Goal: Task Accomplishment & Management: Manage account settings

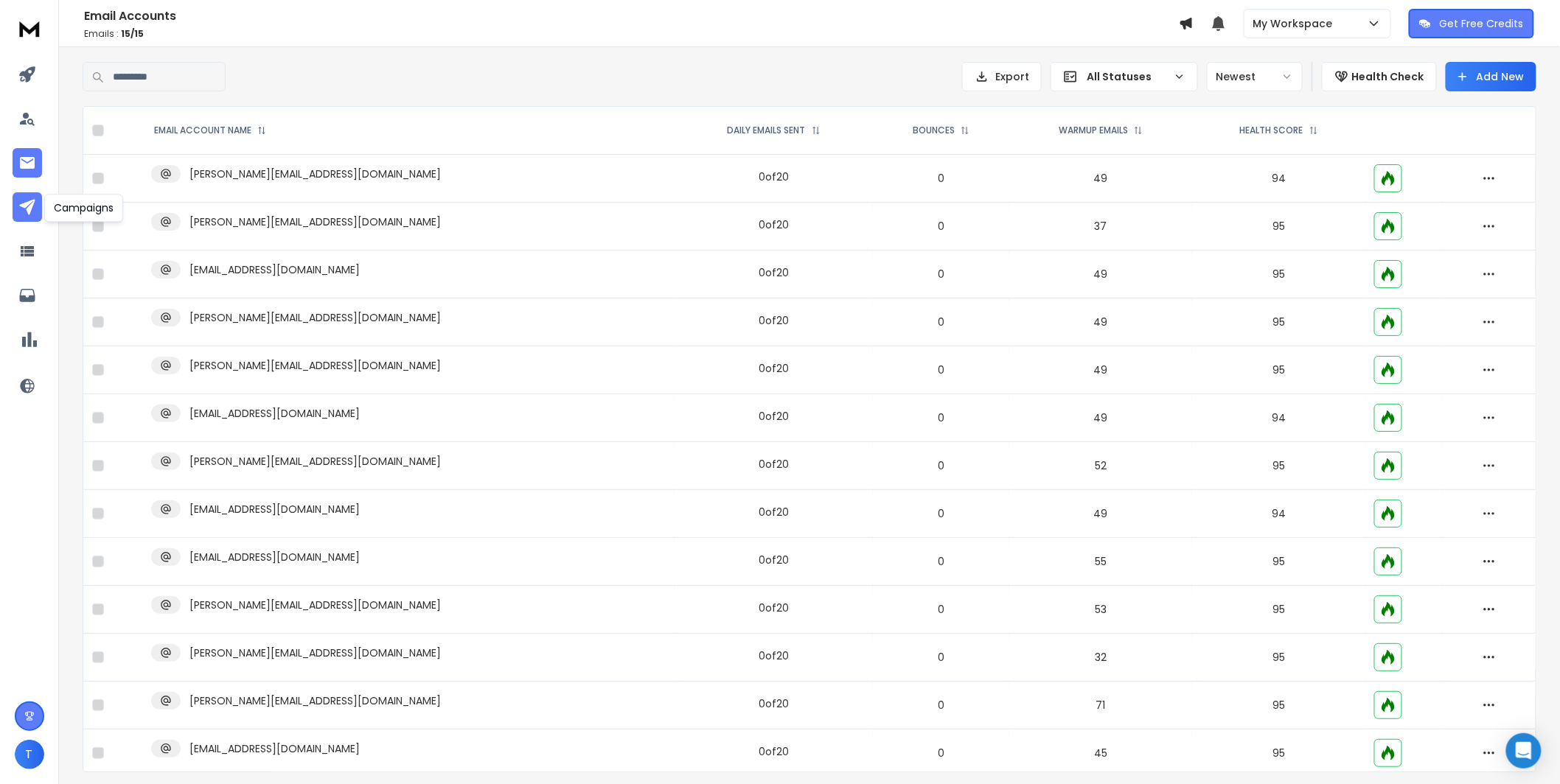
click at [19, 210] on icon at bounding box center [28, 207] width 18 height 18
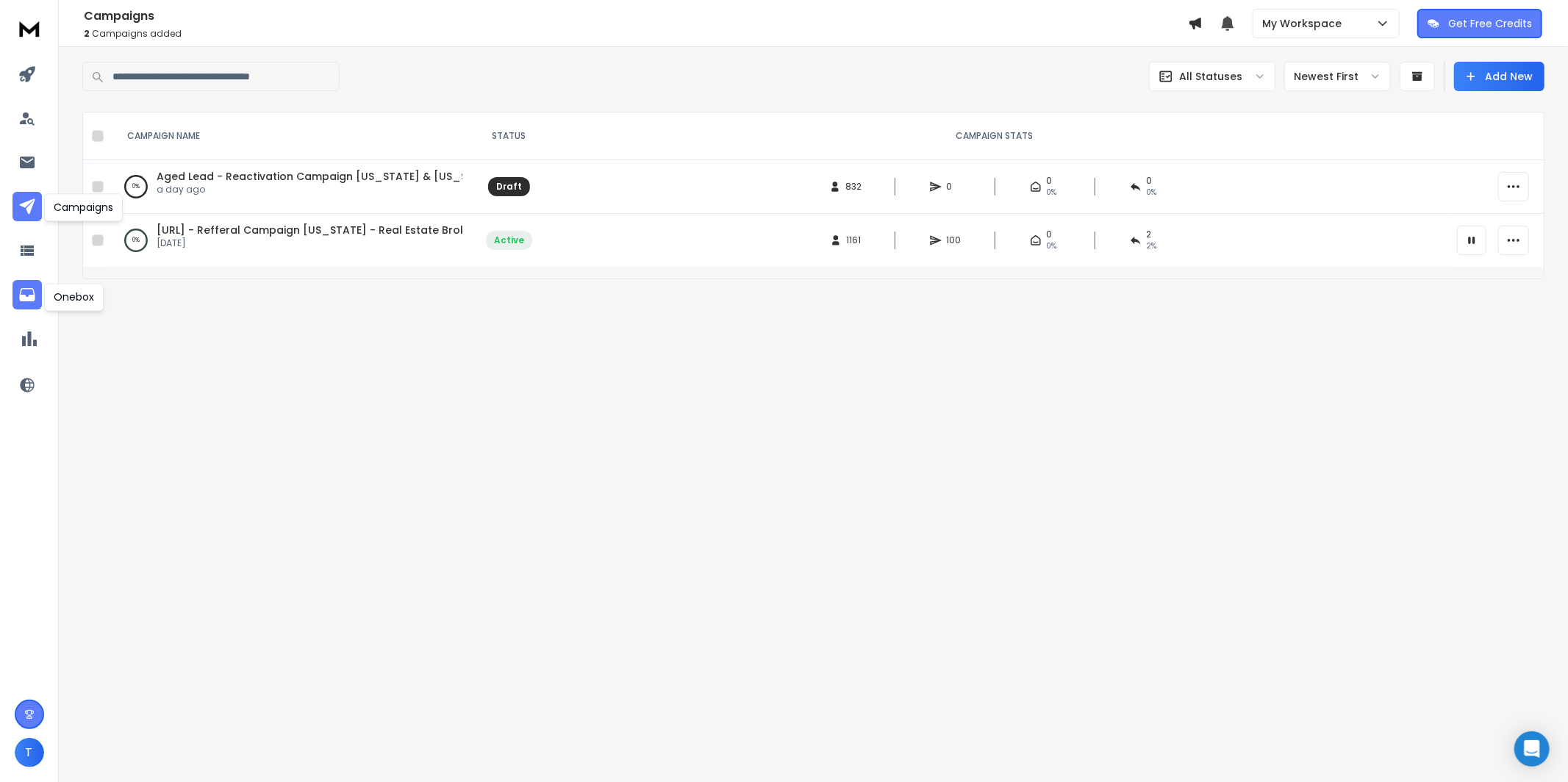
click at [30, 291] on icon at bounding box center [28, 295] width 18 height 18
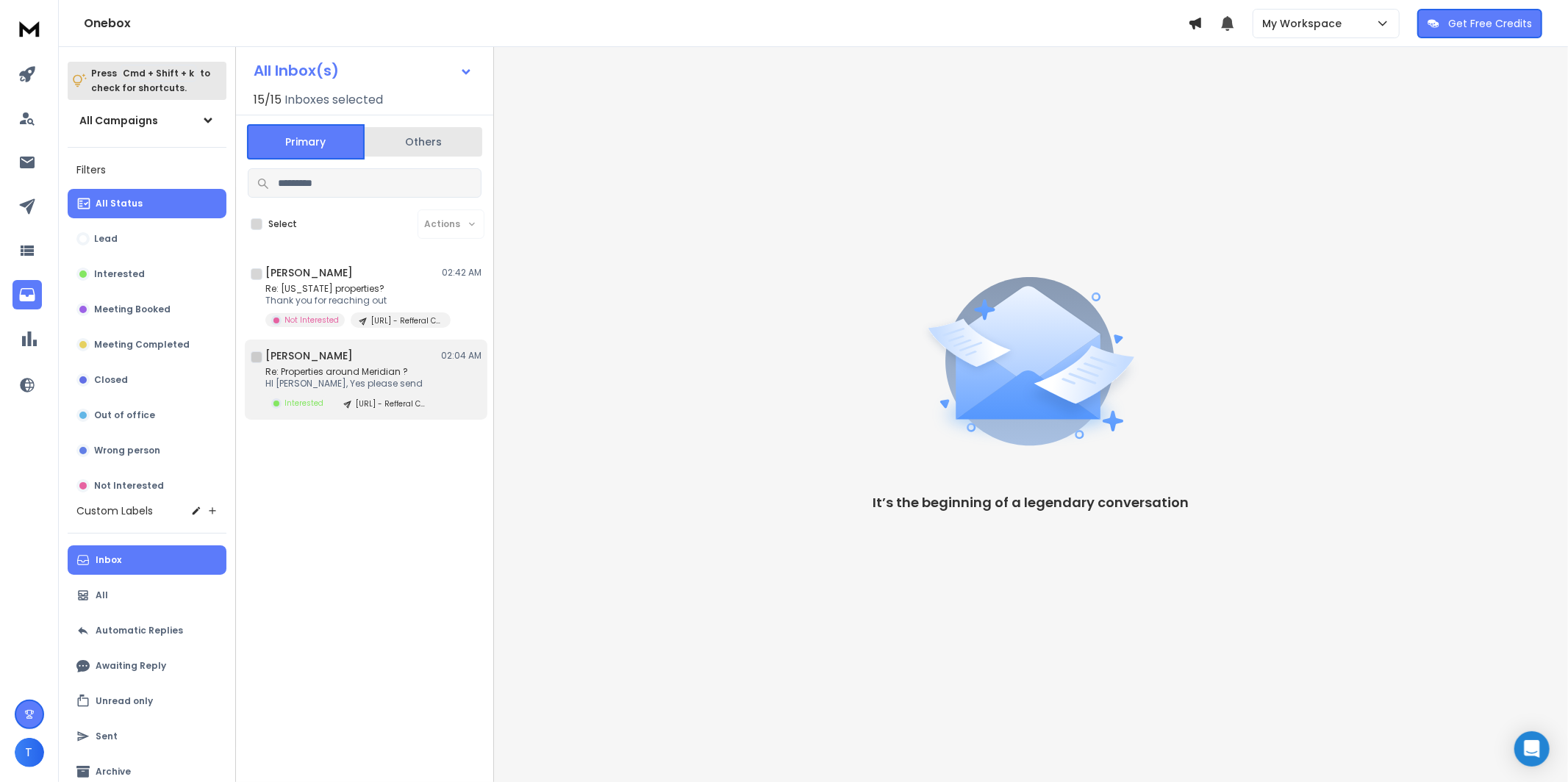
click at [360, 387] on p "HI [PERSON_NAME], Yes please send" at bounding box center [350, 383] width 170 height 11
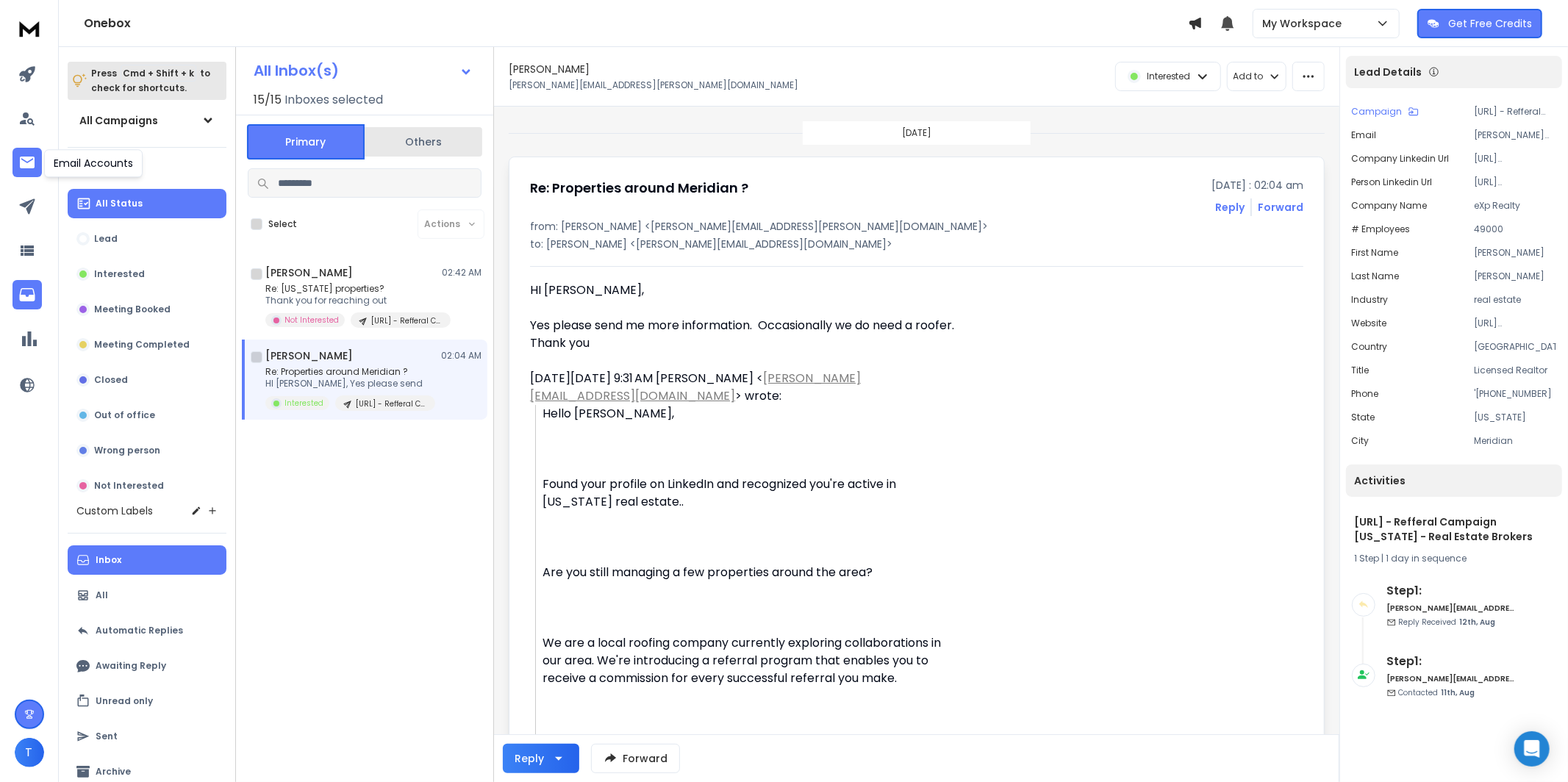
click at [25, 171] on icon at bounding box center [28, 163] width 18 height 18
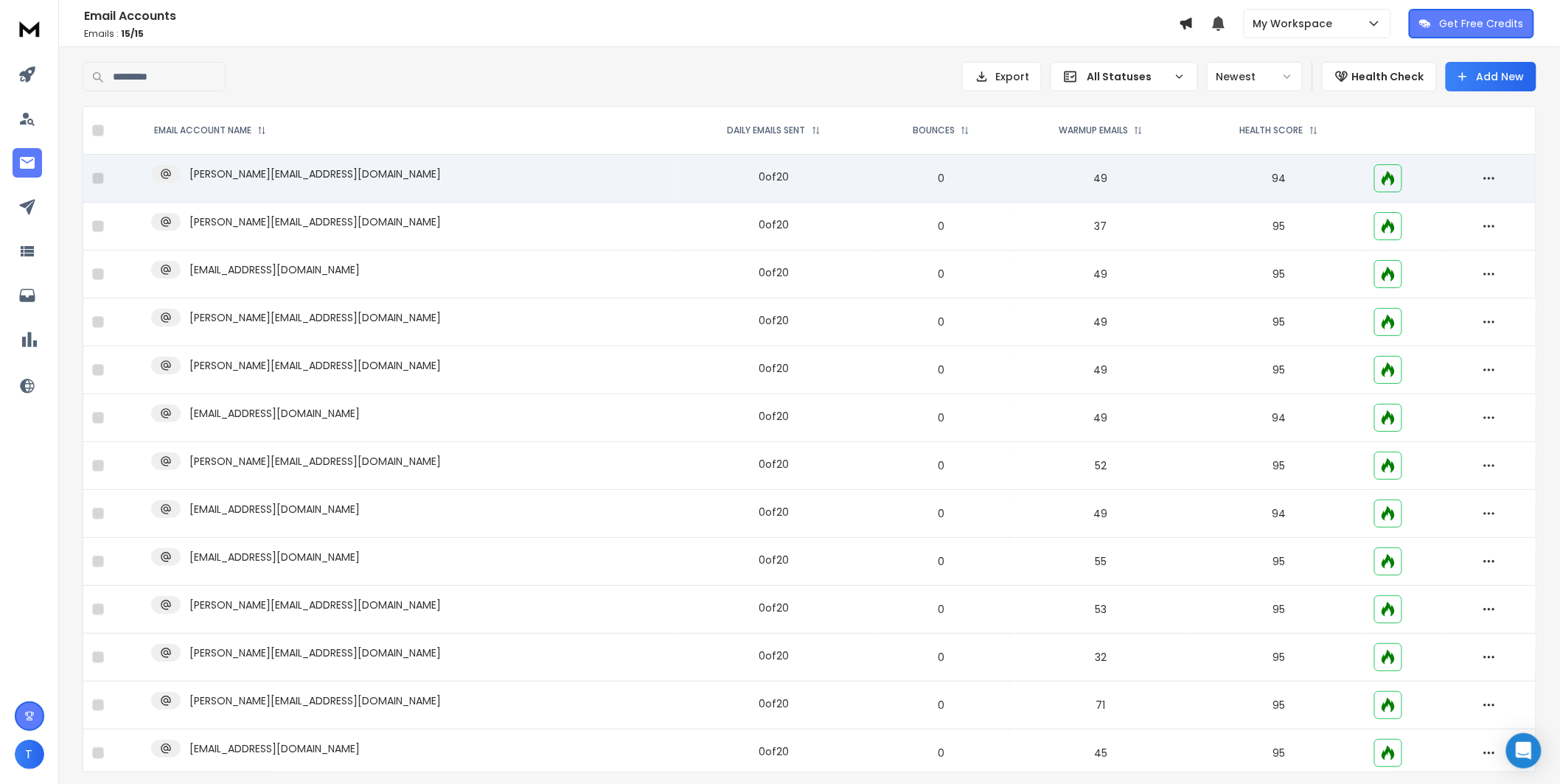
click at [1198, 185] on td "94" at bounding box center [1279, 179] width 173 height 48
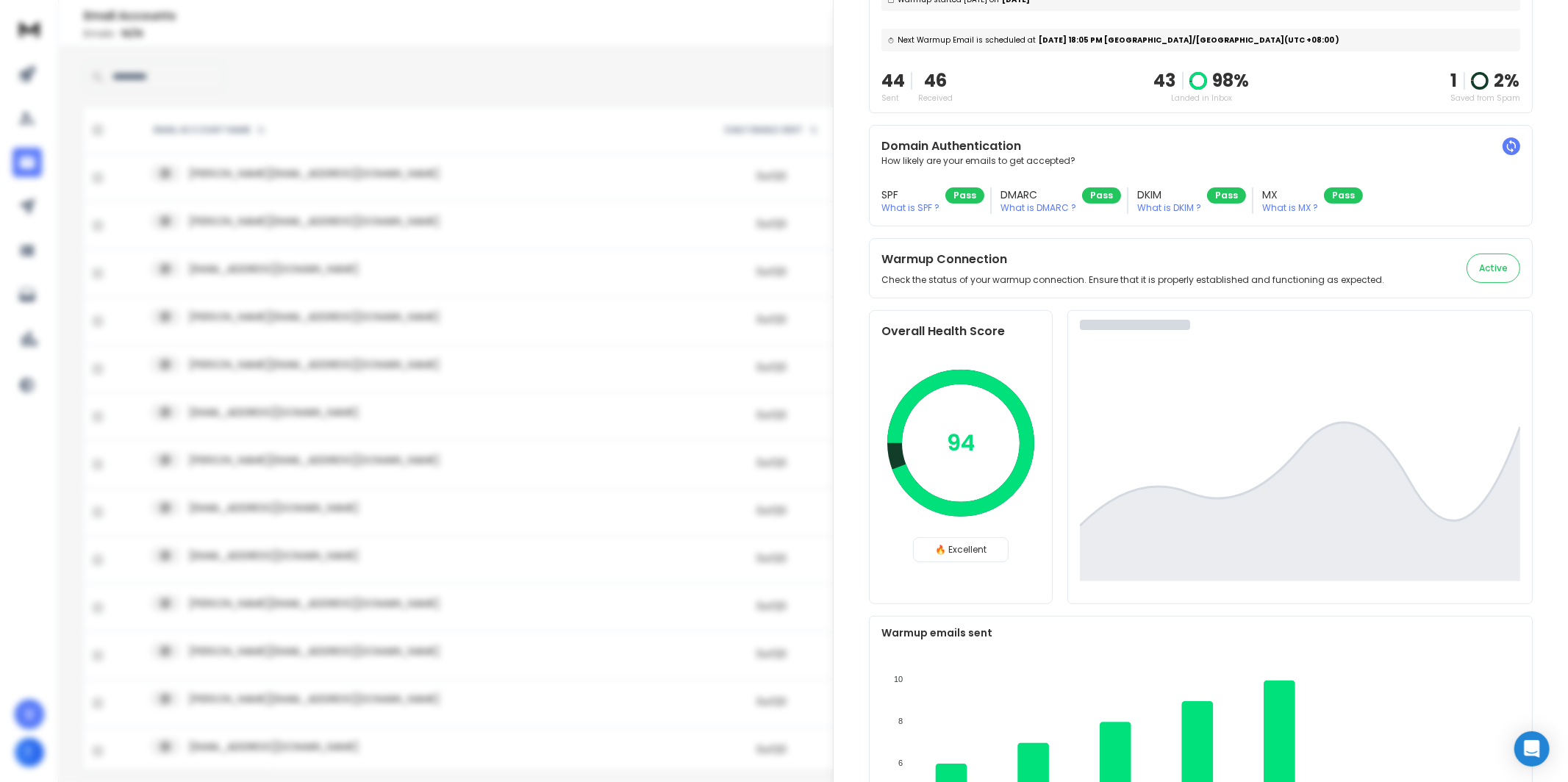
scroll to position [379, 0]
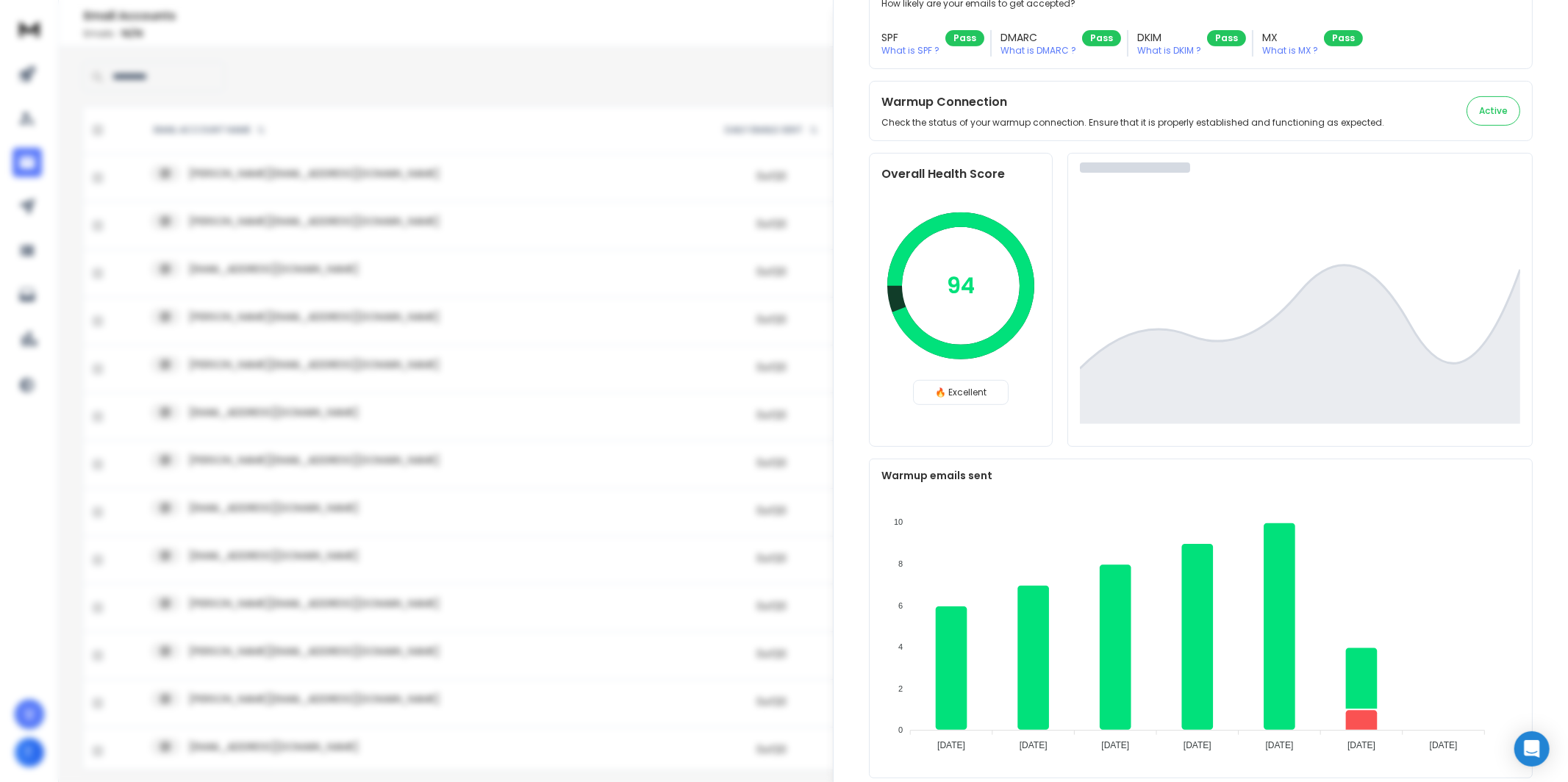
click at [513, 90] on div at bounding box center [784, 391] width 1568 height 782
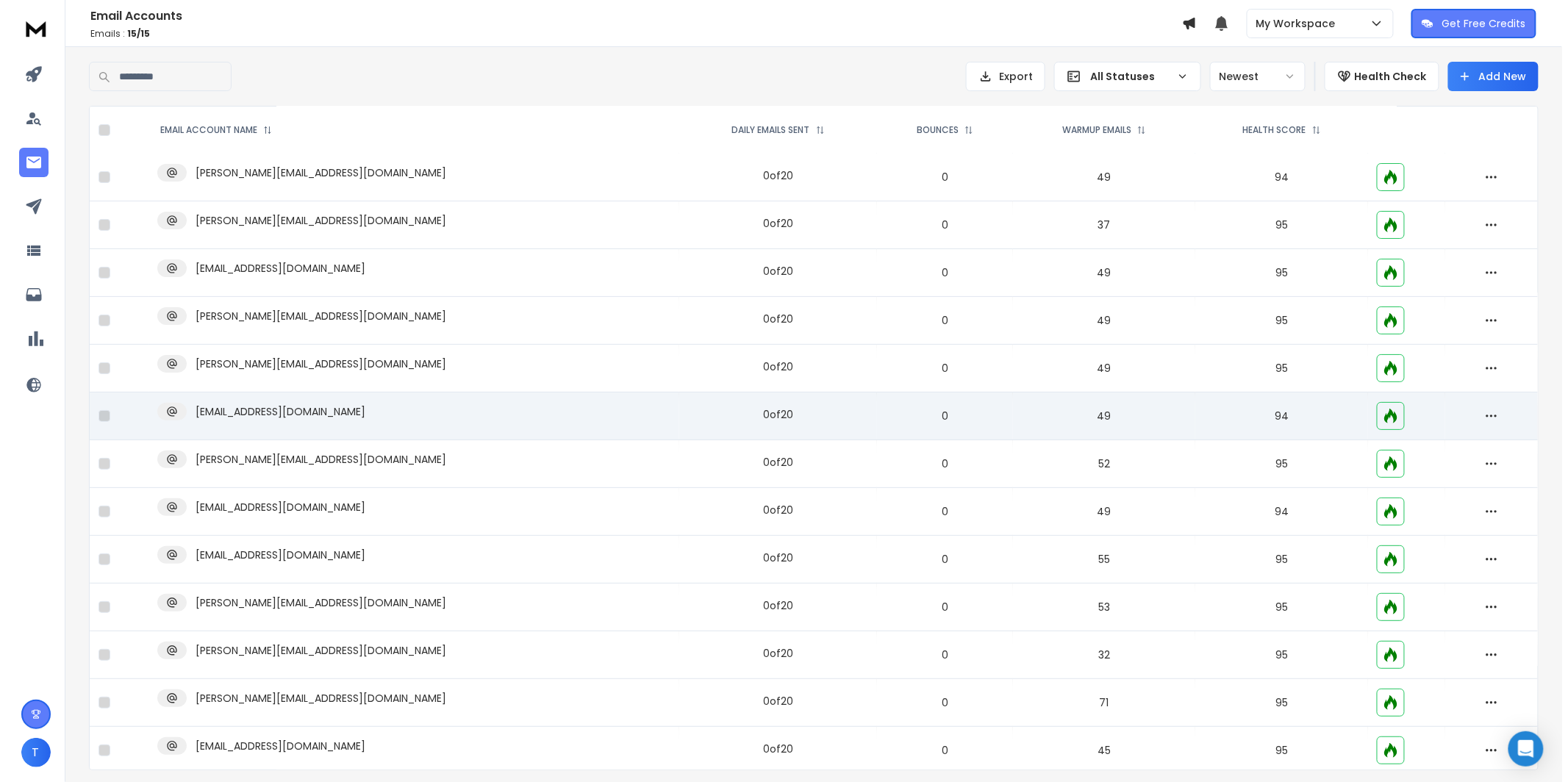
scroll to position [0, 0]
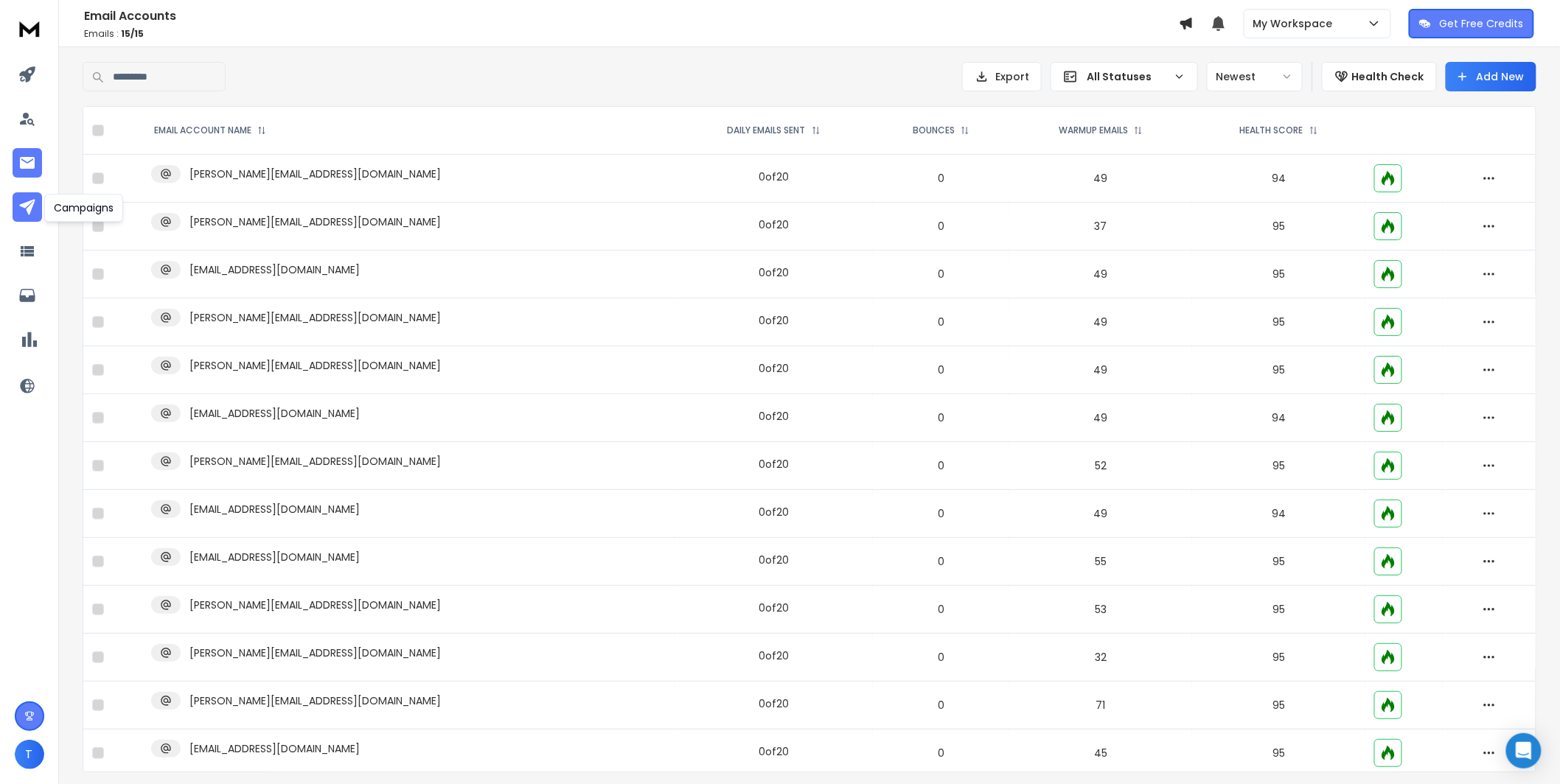
click at [22, 212] on icon at bounding box center [28, 207] width 18 height 18
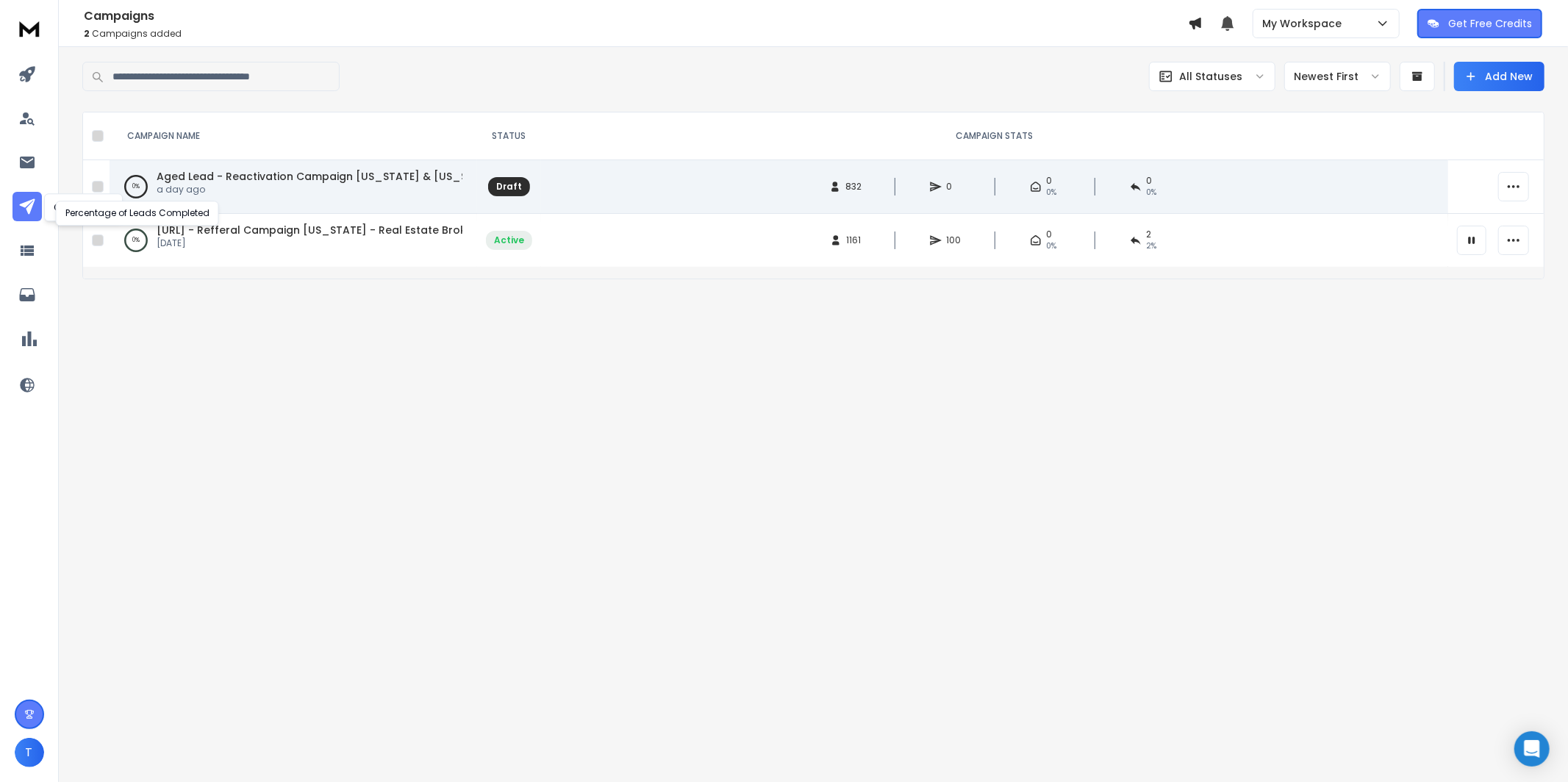
click at [258, 178] on span "Aged Lead - Reactivation Campaign [US_STATE] & [US_STATE]" at bounding box center [326, 177] width 341 height 15
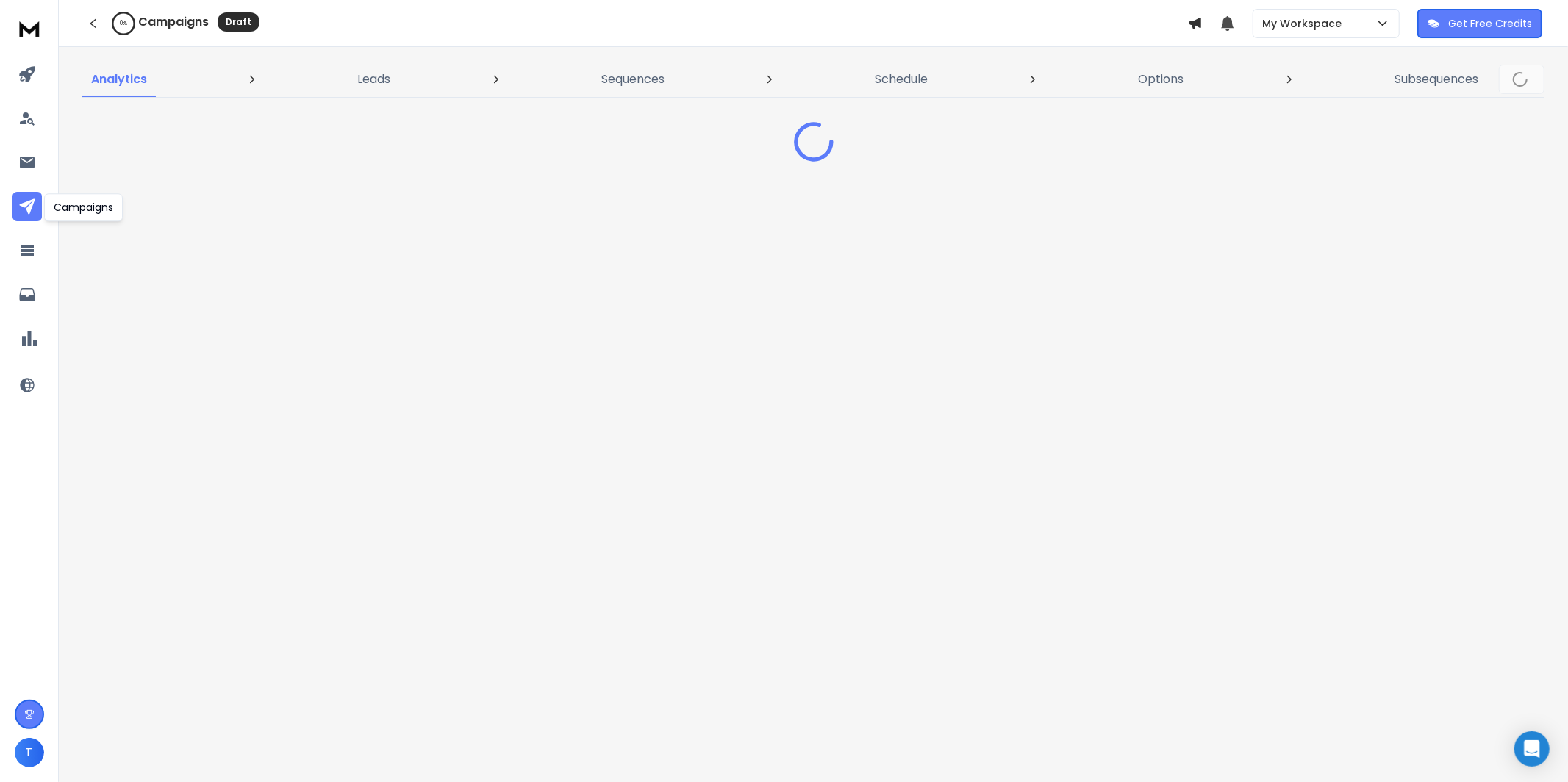
click at [27, 214] on icon at bounding box center [28, 207] width 18 height 18
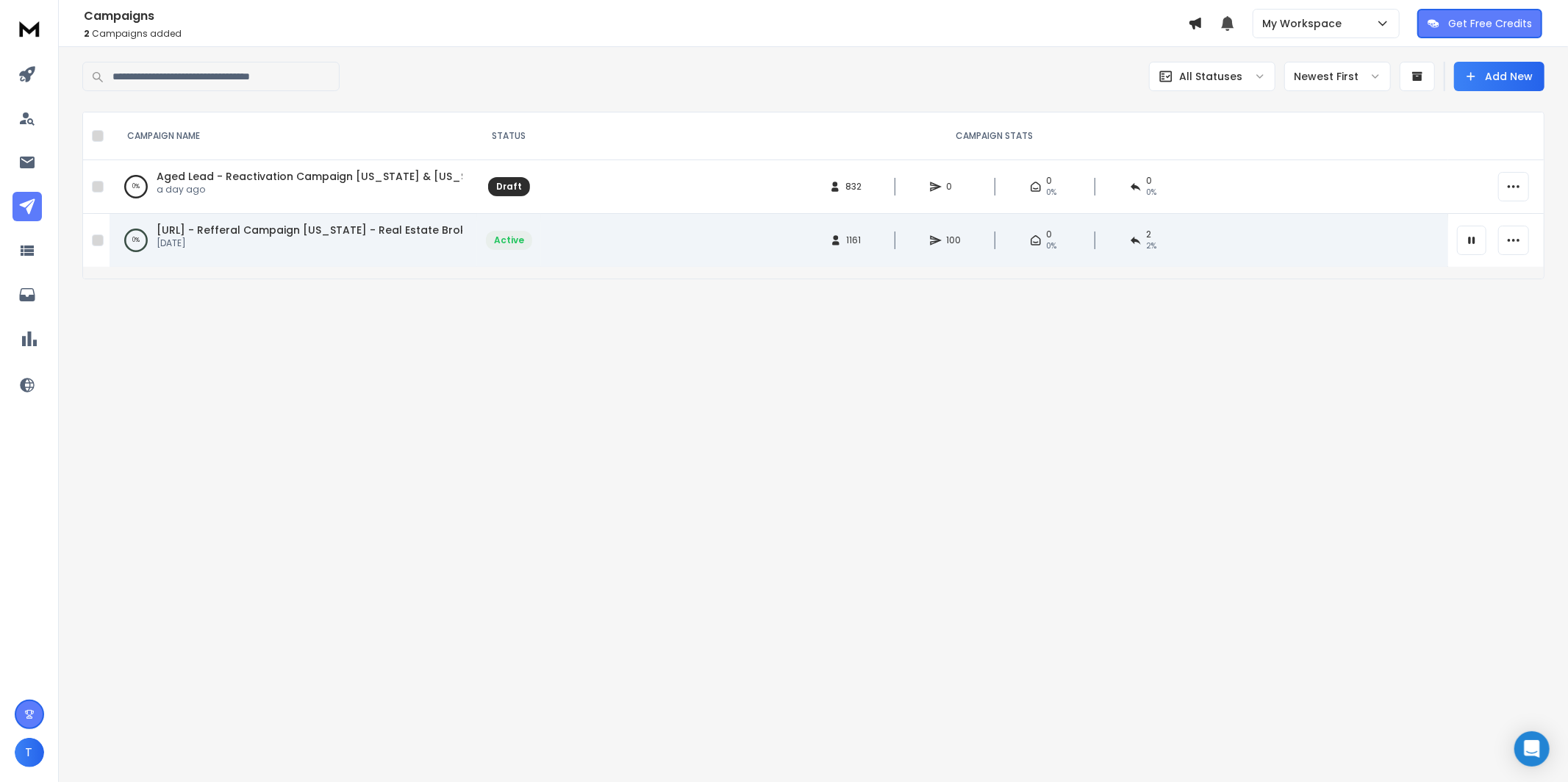
click at [366, 238] on p "[DATE]" at bounding box center [309, 243] width 306 height 11
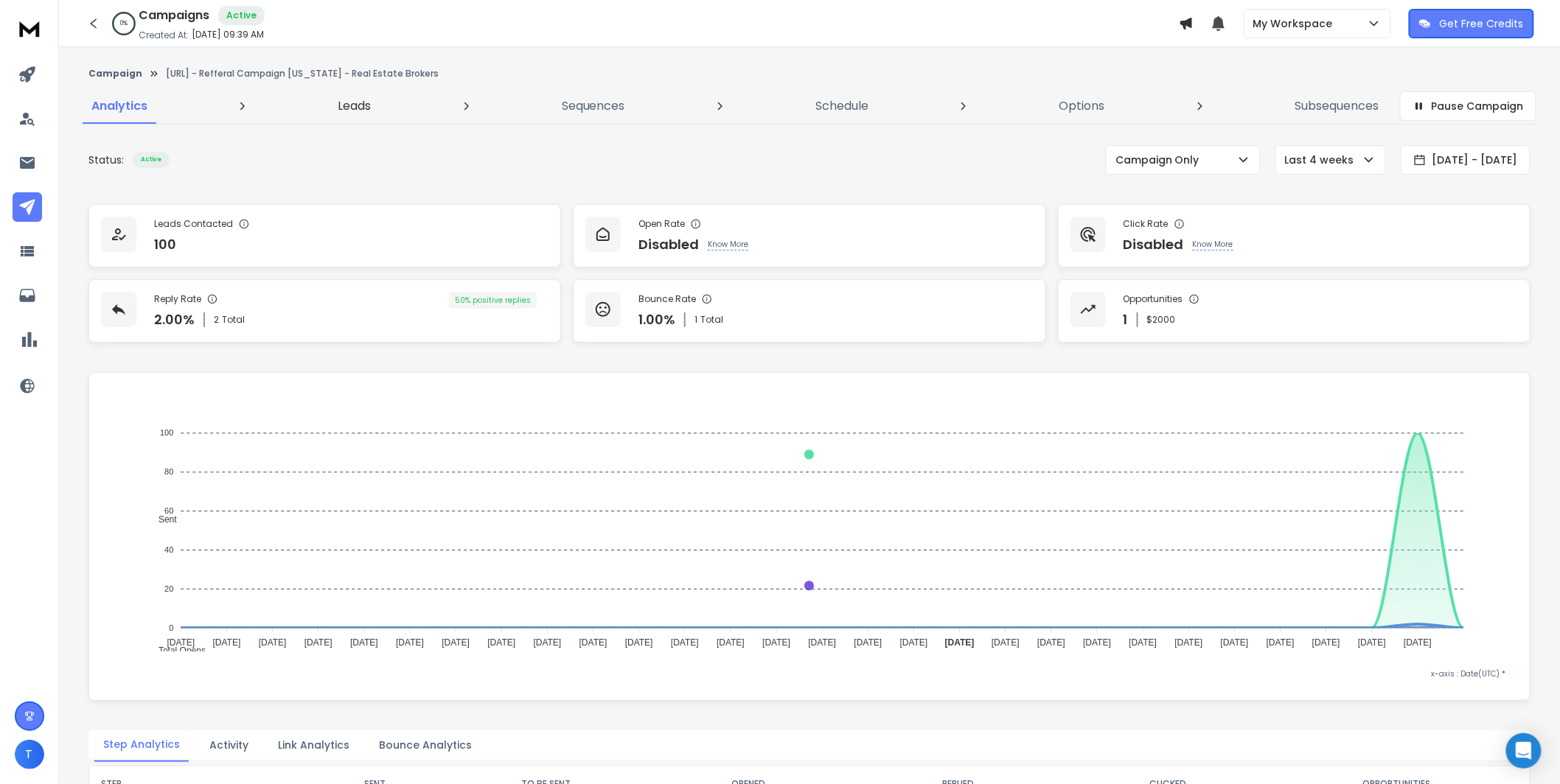
click at [340, 99] on p "Leads" at bounding box center [354, 106] width 33 height 18
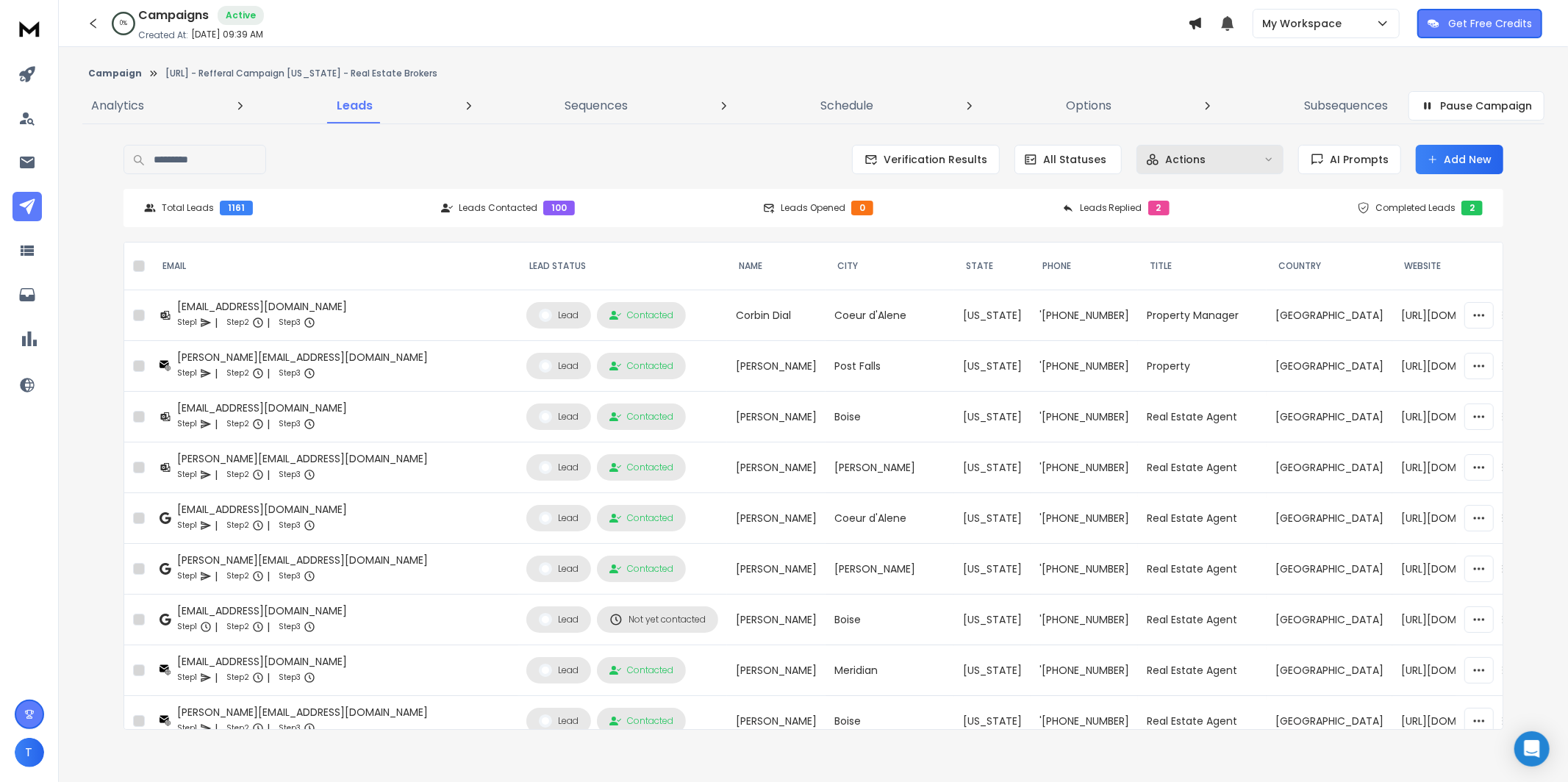
click at [1214, 152] on div "Actions" at bounding box center [1201, 159] width 111 height 15
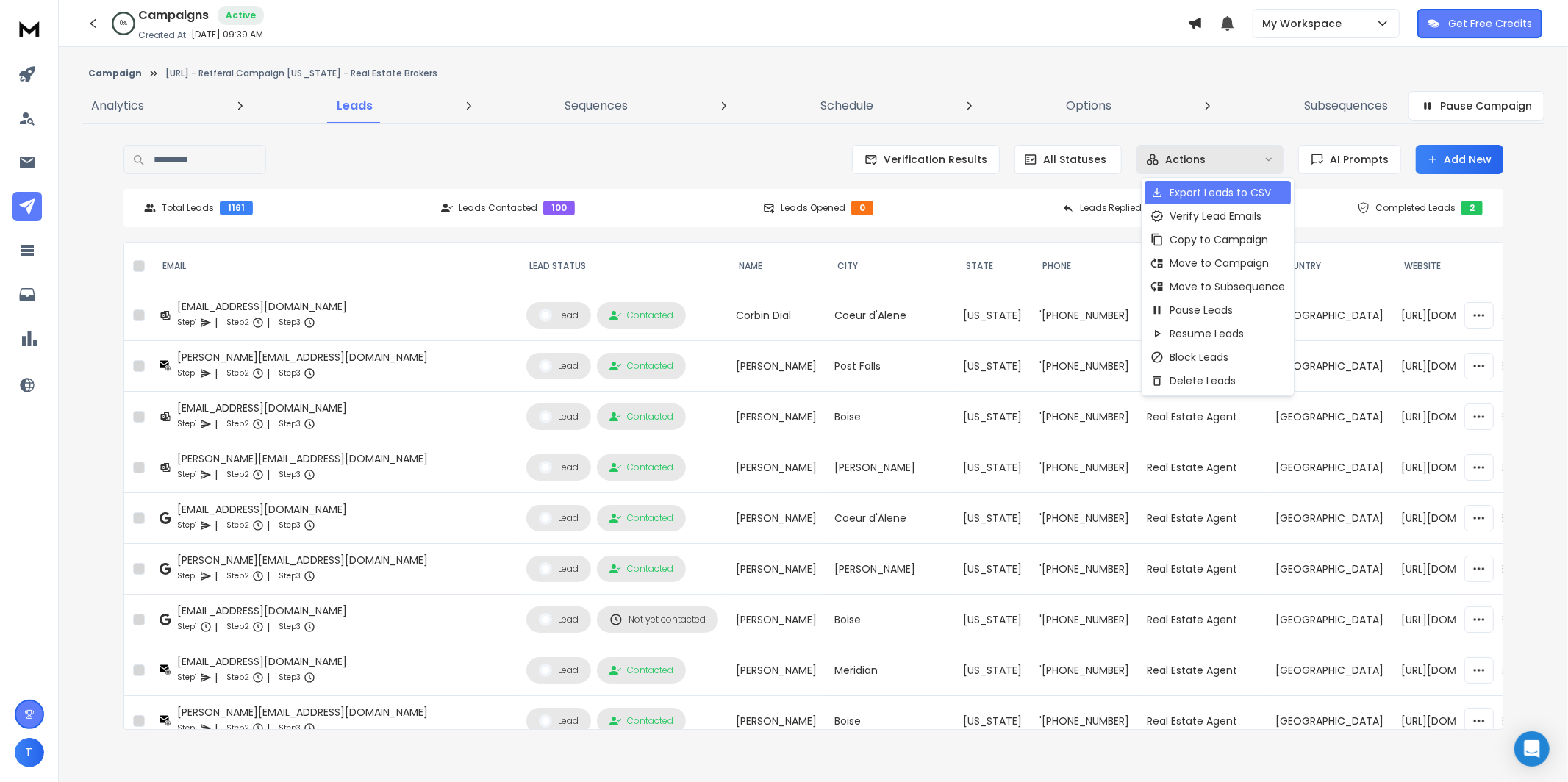
click at [1214, 155] on div "Actions" at bounding box center [1201, 159] width 111 height 15
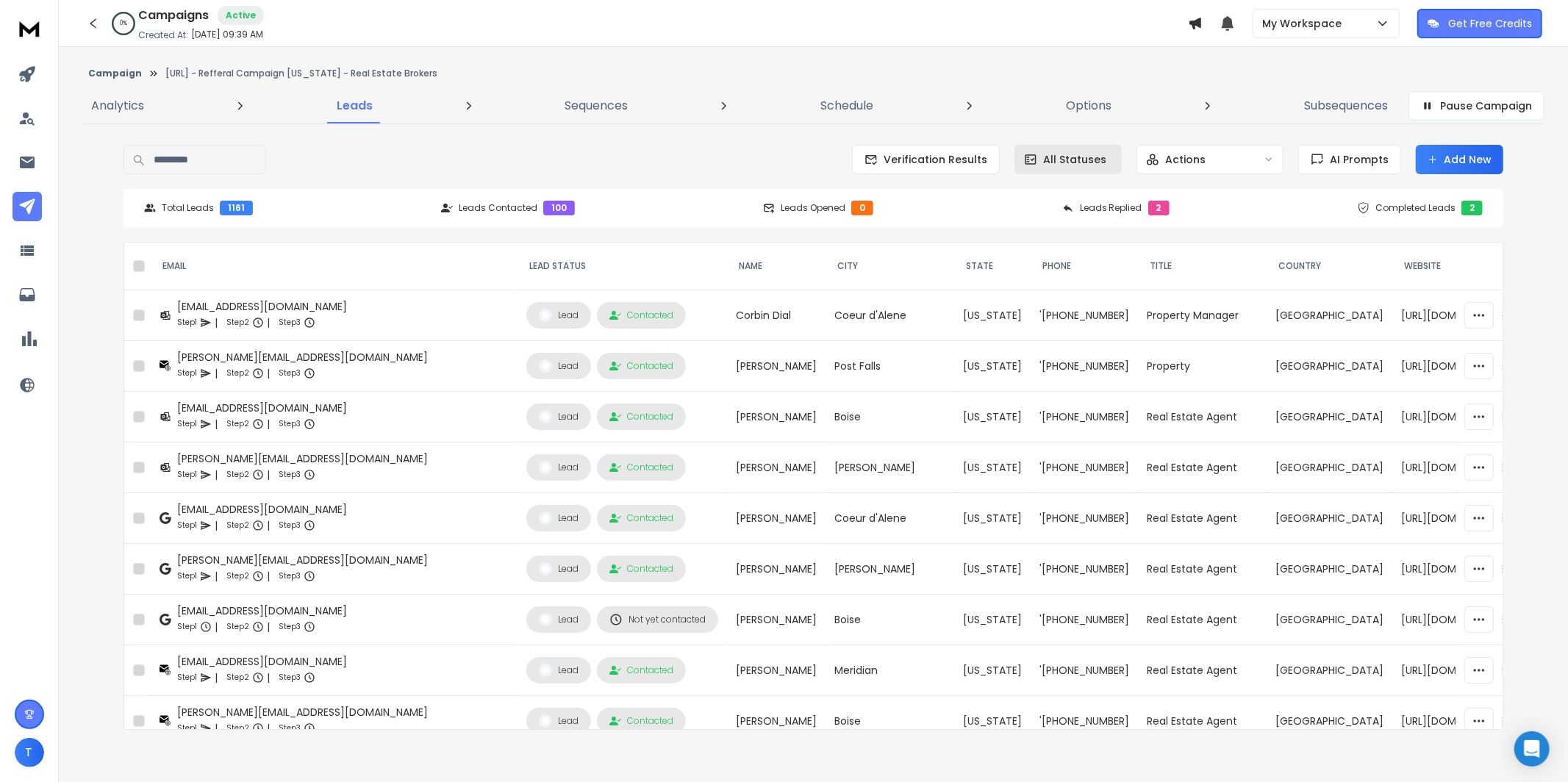
click at [1050, 155] on div "All Statuses" at bounding box center [1064, 159] width 82 height 15
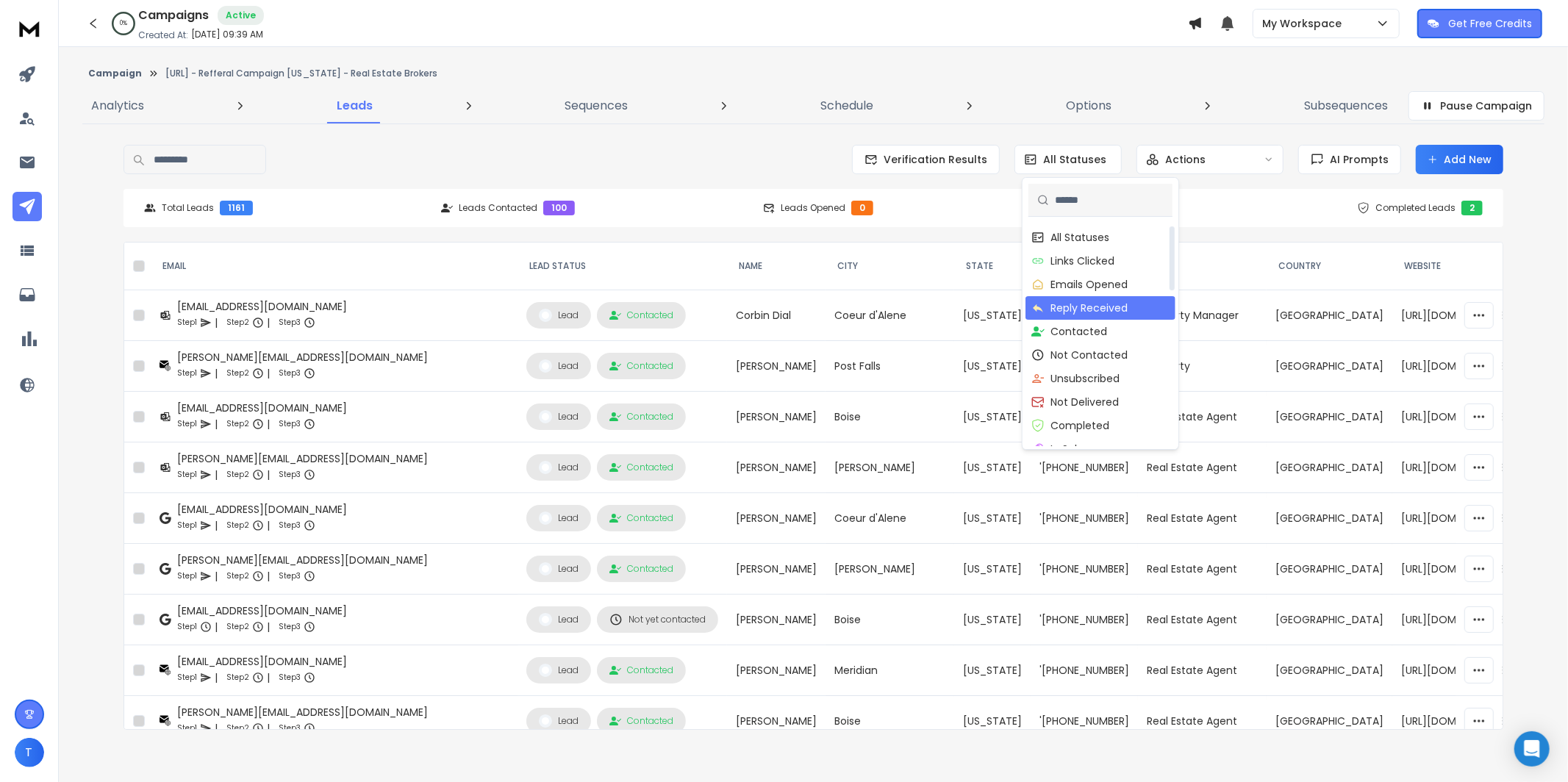
click at [1121, 308] on p "Reply Received" at bounding box center [1089, 308] width 77 height 15
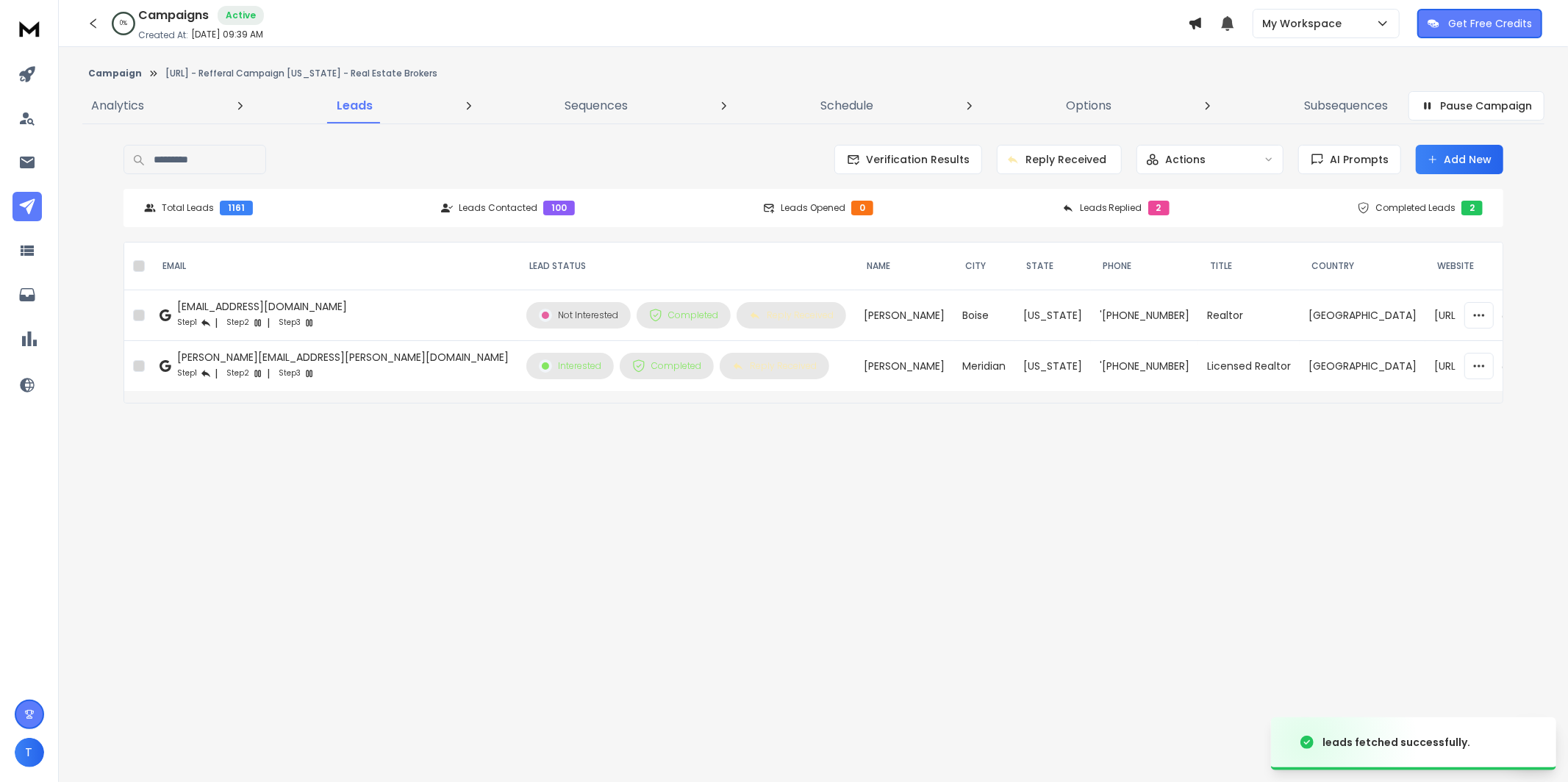
drag, startPoint x: 830, startPoint y: 399, endPoint x: 1020, endPoint y: 402, distance: 190.0
click at [1020, 402] on div "EMAIL LEAD STATUS NAME City State Phone title Country website industry # Employ…" at bounding box center [813, 322] width 1379 height 162
